Goal: Task Accomplishment & Management: Use online tool/utility

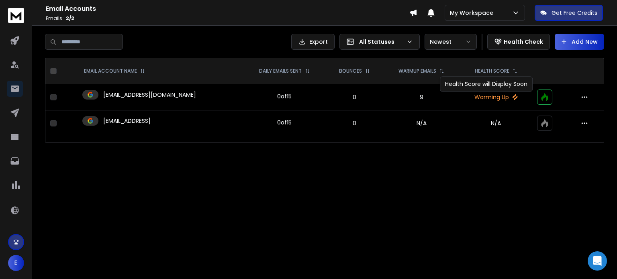
click at [491, 98] on p "Warming Up" at bounding box center [496, 97] width 63 height 8
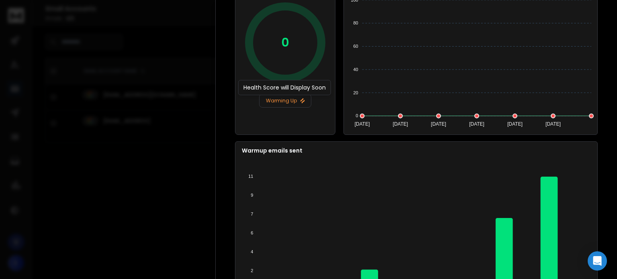
scroll to position [379, 0]
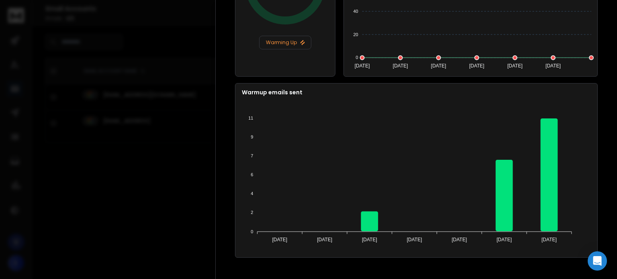
click at [182, 164] on div at bounding box center [308, 139] width 617 height 279
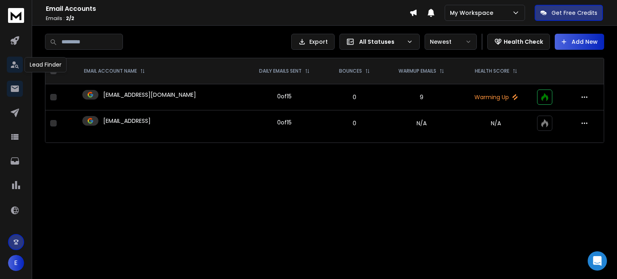
click at [19, 66] on icon at bounding box center [15, 65] width 10 height 10
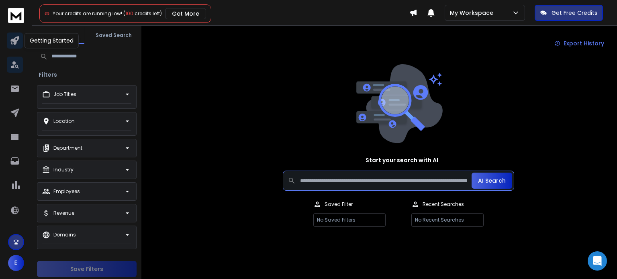
click at [10, 41] on icon at bounding box center [15, 41] width 10 height 10
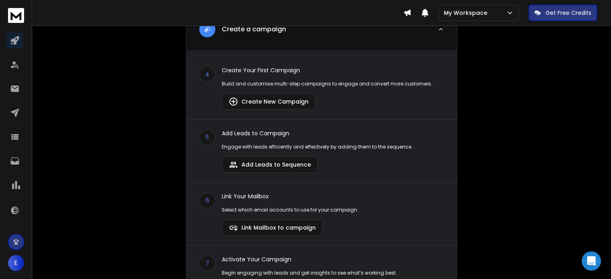
scroll to position [214, 0]
click at [255, 236] on button "Link Mailbox to campaign" at bounding box center [272, 229] width 101 height 16
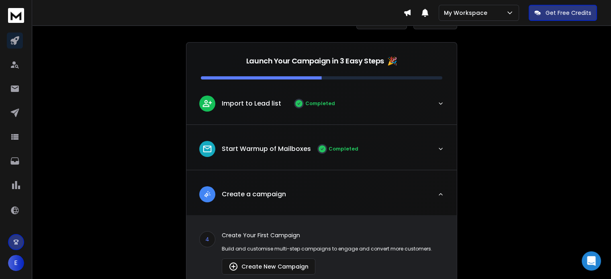
scroll to position [48, 0]
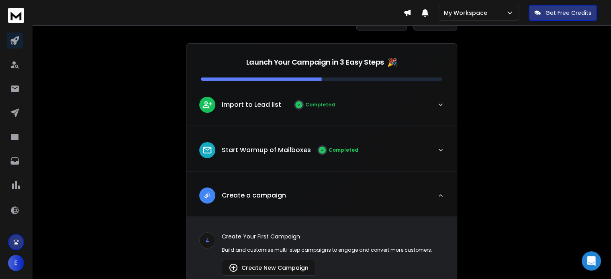
click at [257, 145] on div "Start Warmup of Mailboxes" at bounding box center [255, 150] width 112 height 16
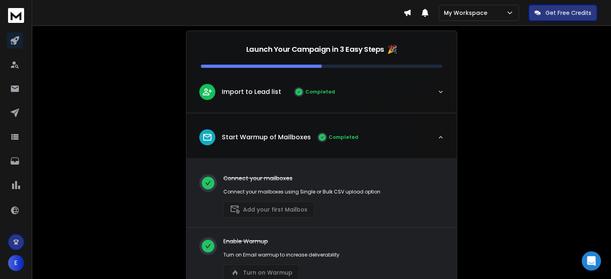
scroll to position [59, 0]
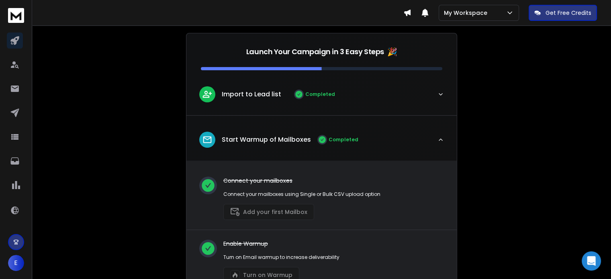
click at [244, 92] on p "Import to Lead list" at bounding box center [251, 95] width 59 height 10
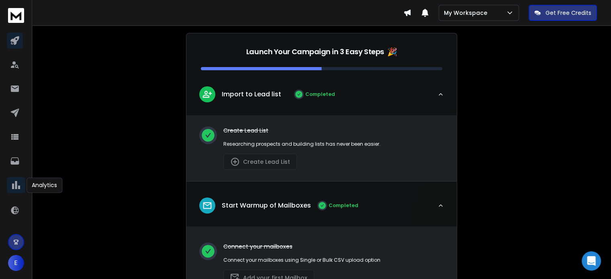
click at [14, 178] on link at bounding box center [16, 185] width 18 height 18
